Goal: Task Accomplishment & Management: Use online tool/utility

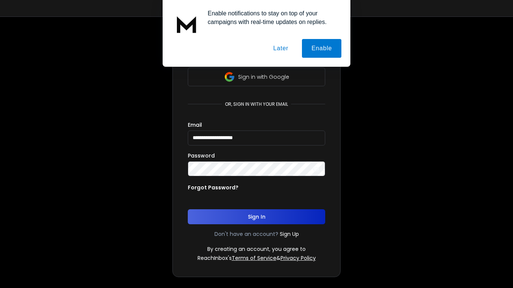
type input "**********"
click at [257, 217] on button "Sign In" at bounding box center [256, 217] width 137 height 15
